Goal: Task Accomplishment & Management: Manage account settings

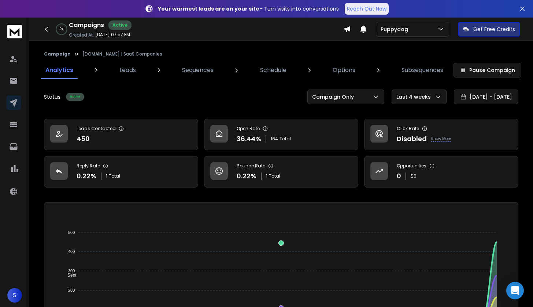
click at [352, 11] on p "Reach Out Now" at bounding box center [367, 8] width 40 height 7
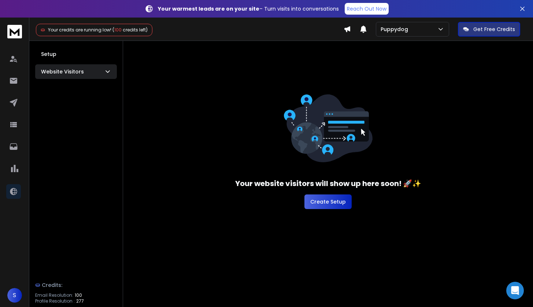
click at [68, 70] on button "Website Visitors" at bounding box center [76, 71] width 82 height 15
click at [15, 145] on icon at bounding box center [13, 146] width 9 height 9
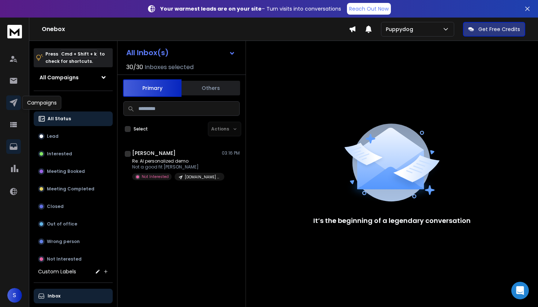
click at [13, 104] on icon at bounding box center [13, 102] width 9 height 9
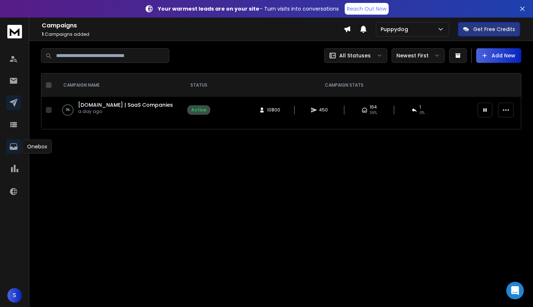
click at [19, 147] on link at bounding box center [13, 146] width 15 height 15
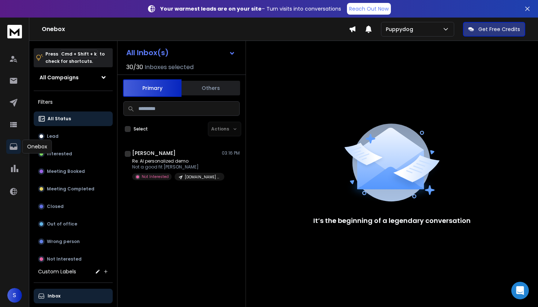
click at [13, 143] on icon at bounding box center [14, 146] width 8 height 7
click at [15, 102] on icon at bounding box center [14, 103] width 8 height 8
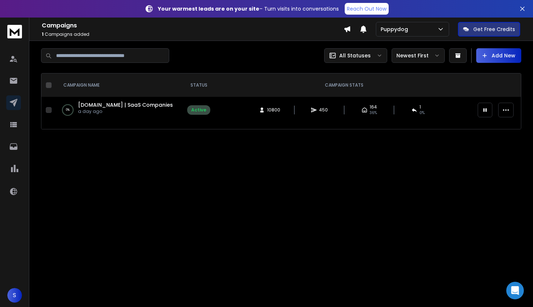
click at [276, 112] on div "10800 450 164 36 % 1 0 %" at bounding box center [343, 110] width 183 height 12
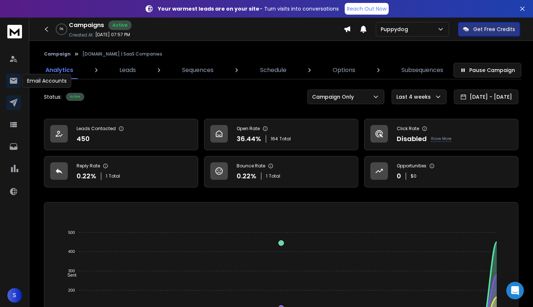
click at [15, 82] on icon at bounding box center [13, 81] width 7 height 6
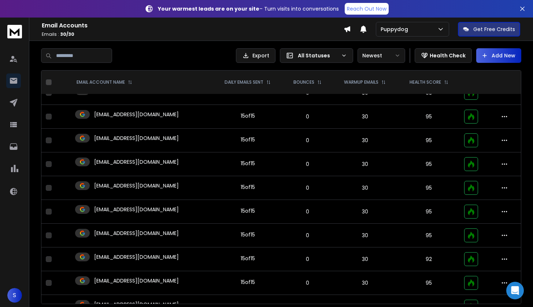
scroll to position [509, 0]
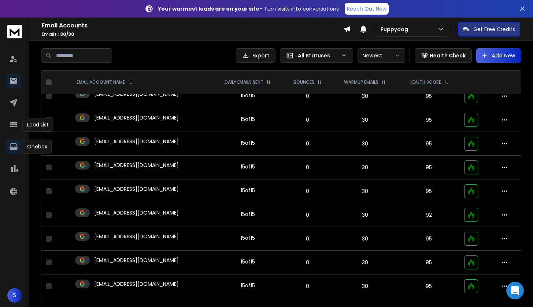
click at [12, 145] on icon at bounding box center [13, 146] width 9 height 9
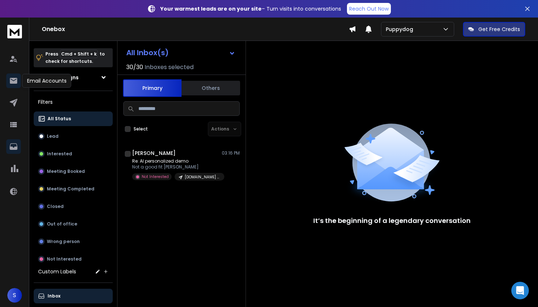
click at [16, 81] on icon at bounding box center [13, 81] width 7 height 6
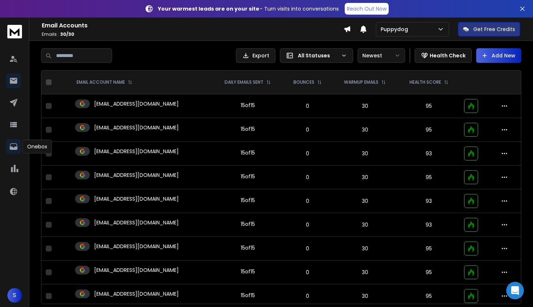
click at [10, 147] on icon at bounding box center [14, 146] width 8 height 7
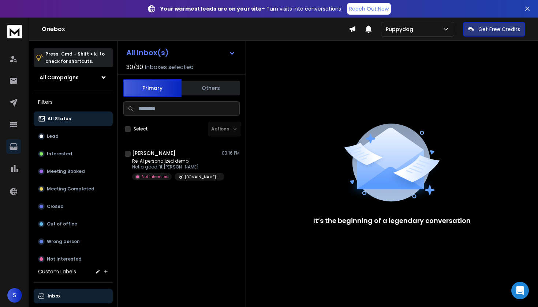
click at [197, 91] on button "Others" at bounding box center [211, 88] width 59 height 16
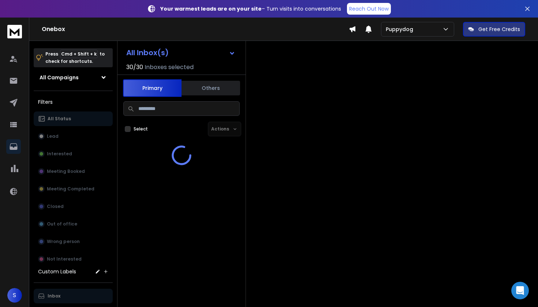
click at [162, 89] on button "Primary" at bounding box center [152, 88] width 59 height 18
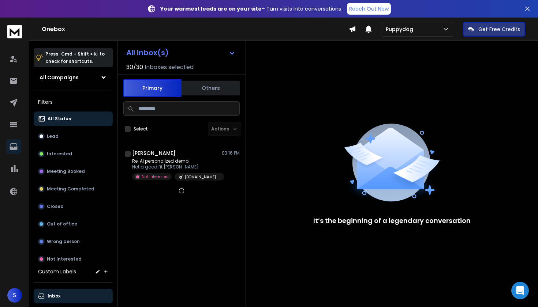
click at [188, 90] on button "Others" at bounding box center [211, 88] width 59 height 16
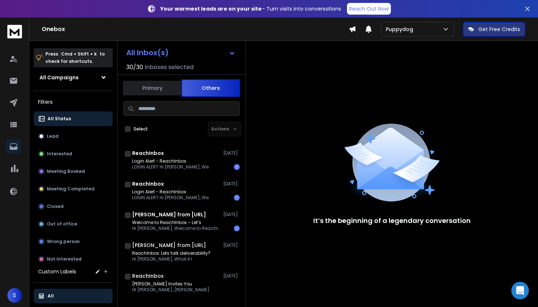
click at [153, 88] on button "Primary" at bounding box center [152, 88] width 59 height 16
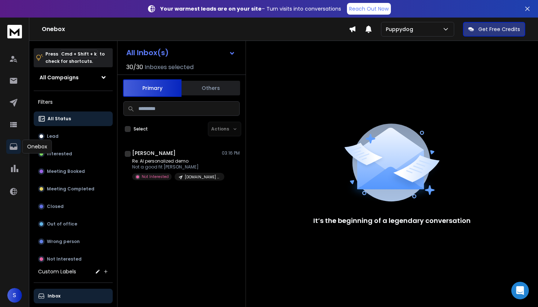
click at [14, 147] on icon at bounding box center [13, 146] width 9 height 9
click at [14, 101] on icon at bounding box center [14, 103] width 8 height 8
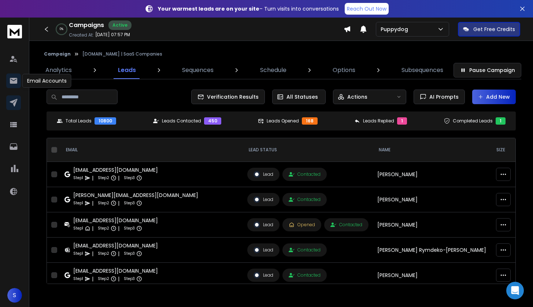
click at [15, 83] on icon at bounding box center [13, 81] width 7 height 6
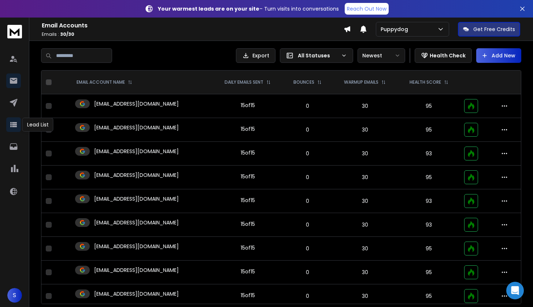
click at [13, 128] on icon at bounding box center [13, 124] width 9 height 9
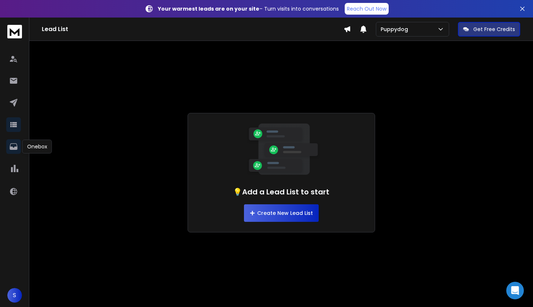
click at [17, 146] on icon at bounding box center [14, 146] width 8 height 7
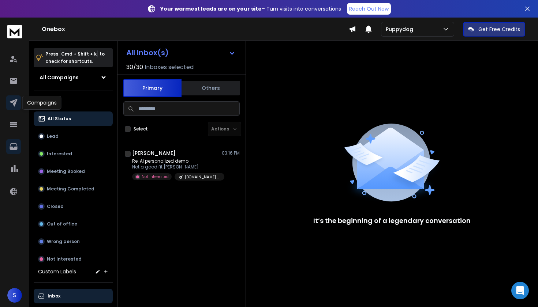
click at [15, 100] on icon at bounding box center [14, 103] width 8 height 8
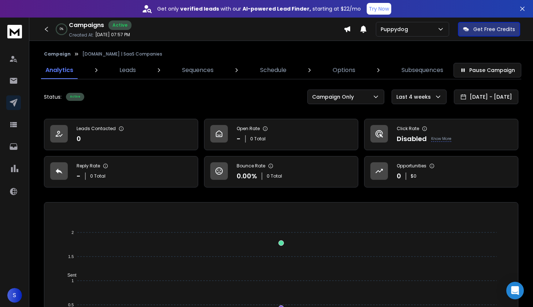
scroll to position [61, 0]
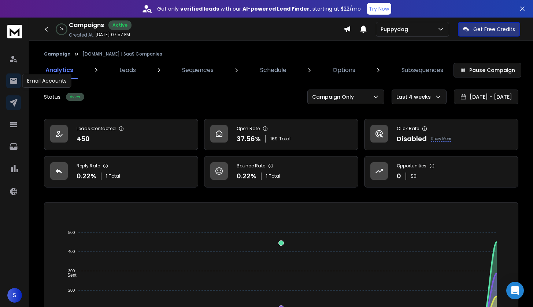
click at [11, 81] on icon at bounding box center [13, 81] width 7 height 6
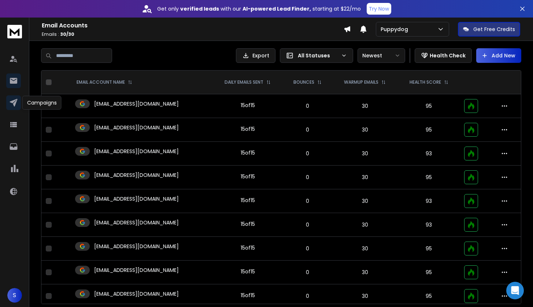
click at [11, 103] on icon at bounding box center [14, 103] width 8 height 8
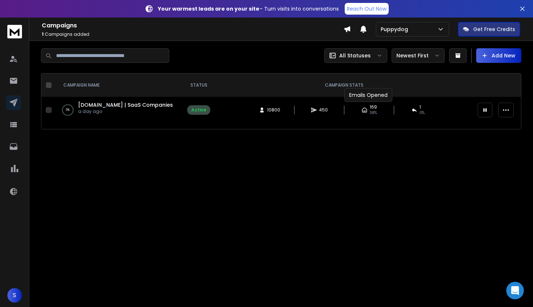
click at [372, 111] on span "38 %" at bounding box center [372, 113] width 7 height 6
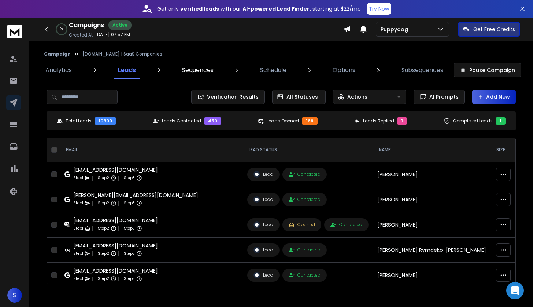
click at [195, 69] on p "Sequences" at bounding box center [197, 70] width 31 height 9
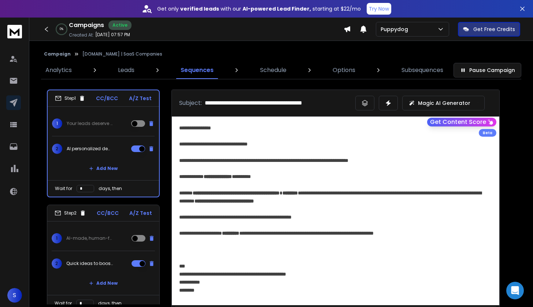
click at [104, 123] on p "Your leads deserve a demo made just for them" at bounding box center [90, 124] width 47 height 6
click at [97, 145] on div "2 AI personalized demo" at bounding box center [82, 149] width 61 height 10
type input "**********"
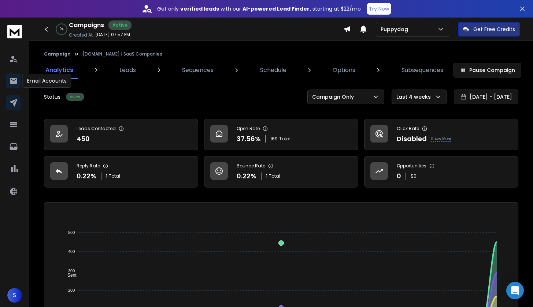
click at [14, 86] on link at bounding box center [13, 81] width 15 height 15
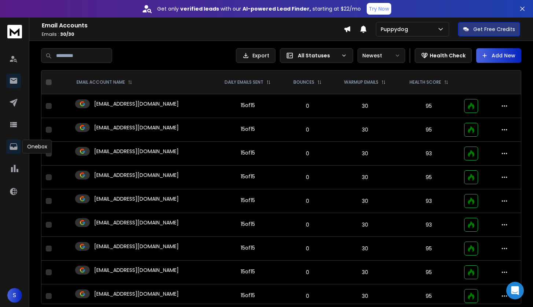
click at [11, 147] on icon at bounding box center [14, 146] width 8 height 7
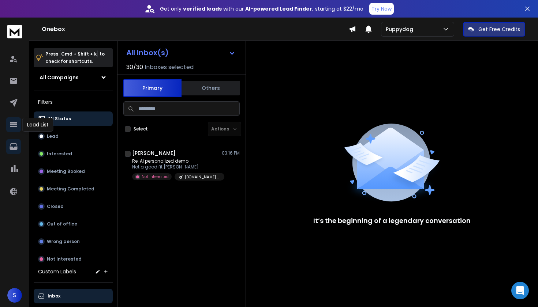
click at [16, 126] on icon at bounding box center [13, 124] width 9 height 9
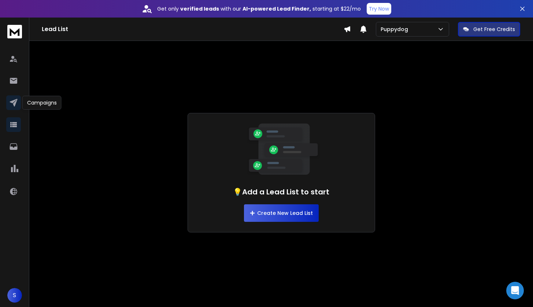
click at [16, 101] on icon at bounding box center [14, 103] width 8 height 8
